Goal: Navigation & Orientation: Find specific page/section

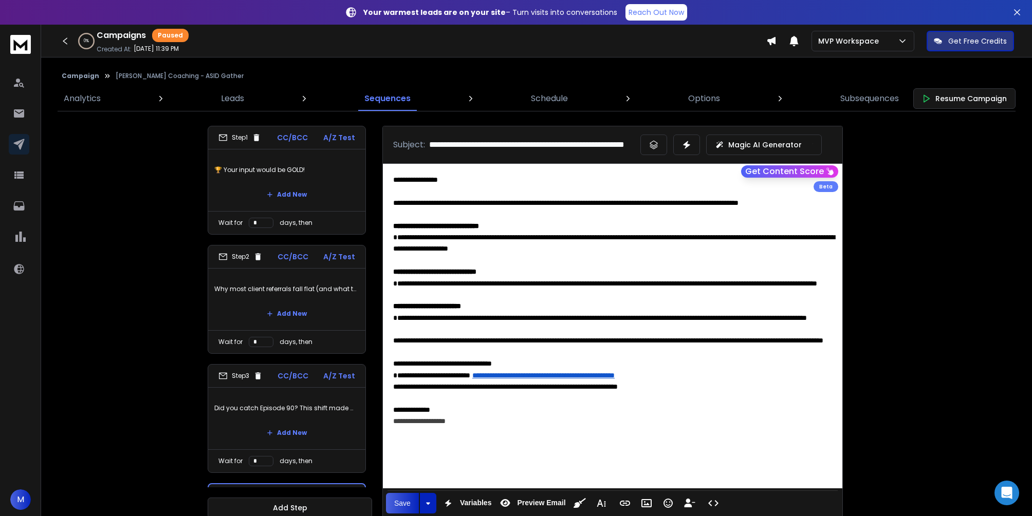
scroll to position [16, 0]
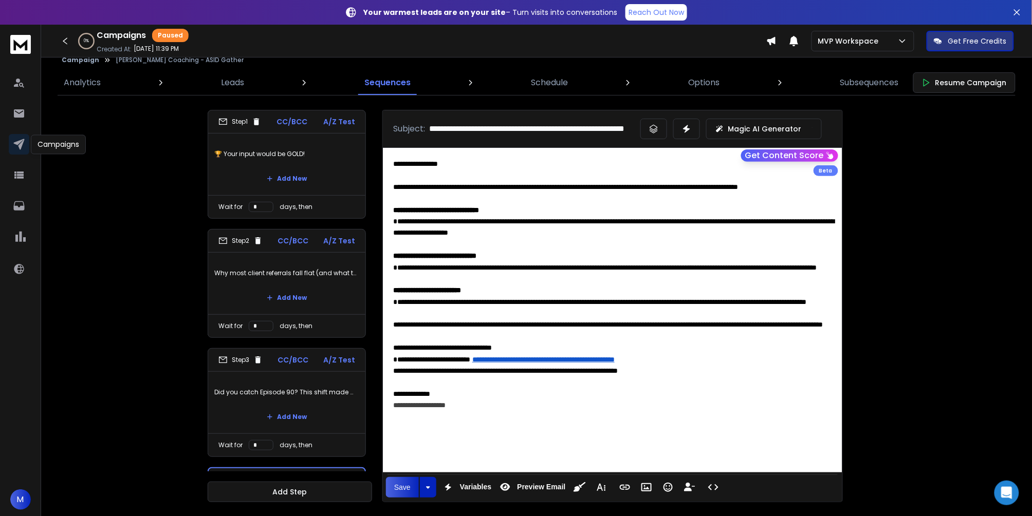
click at [19, 142] on icon at bounding box center [18, 144] width 11 height 11
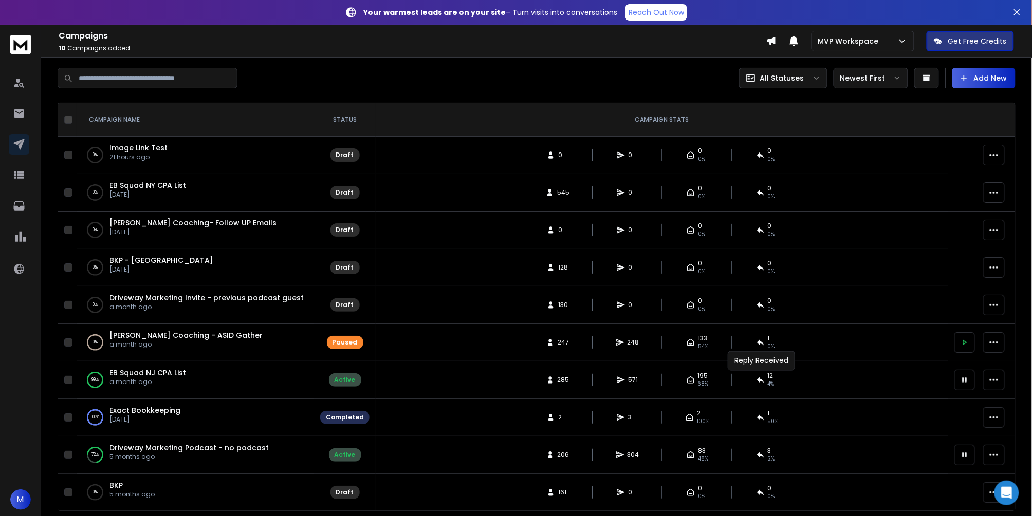
click at [768, 377] on span "12" at bounding box center [771, 376] width 6 height 8
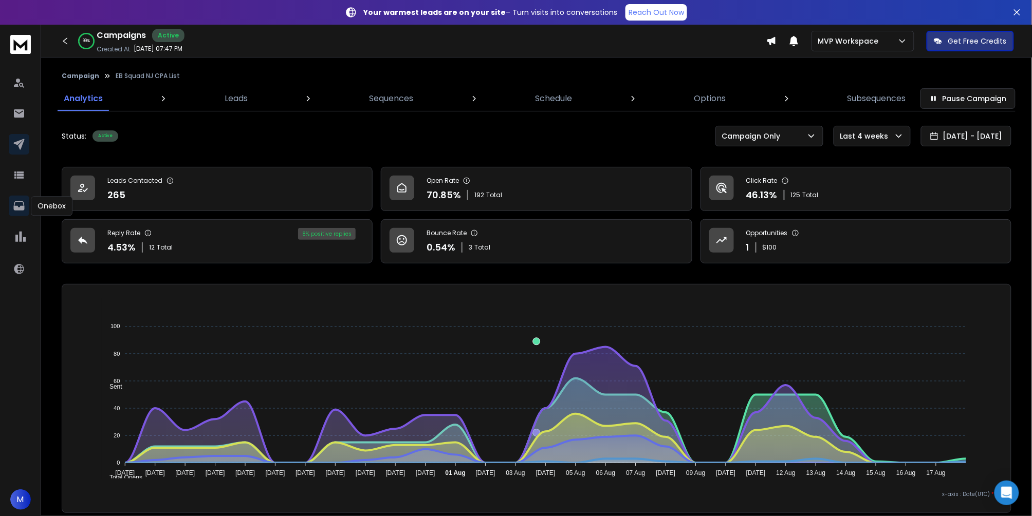
click at [23, 208] on icon at bounding box center [18, 205] width 11 height 9
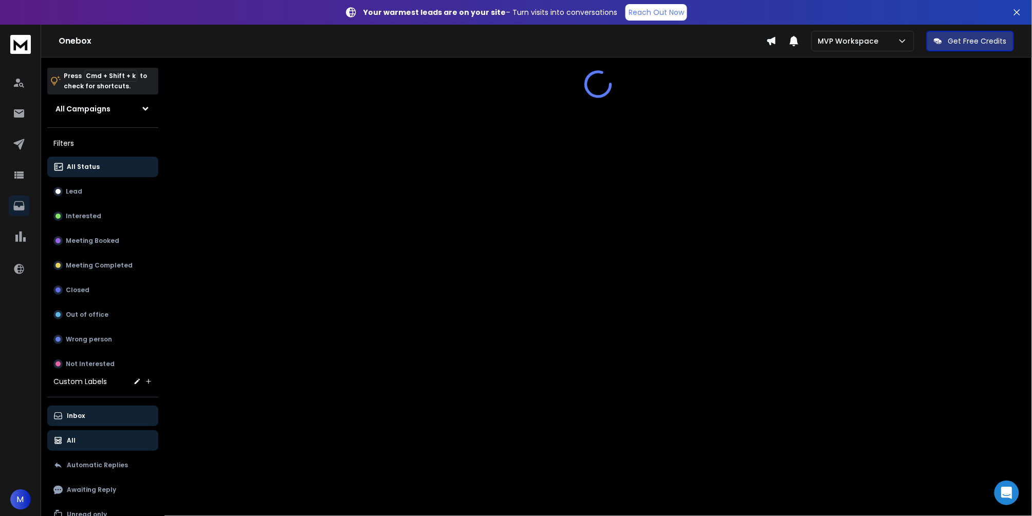
click at [91, 438] on button "All" at bounding box center [102, 441] width 111 height 21
